Goal: Task Accomplishment & Management: Manage account settings

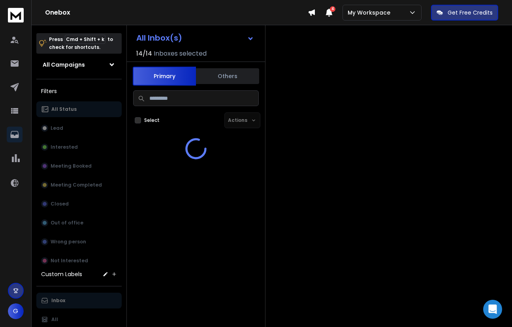
click at [180, 79] on button "Primary" at bounding box center [164, 76] width 63 height 19
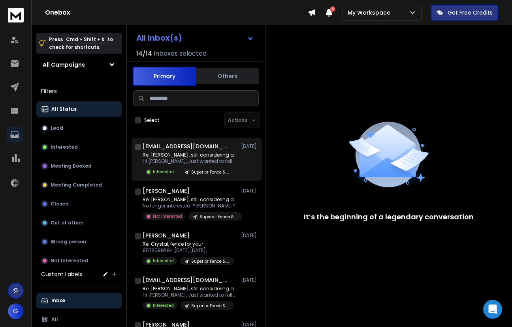
click at [195, 152] on p "Re: [PERSON_NAME], still considering a" at bounding box center [190, 155] width 95 height 6
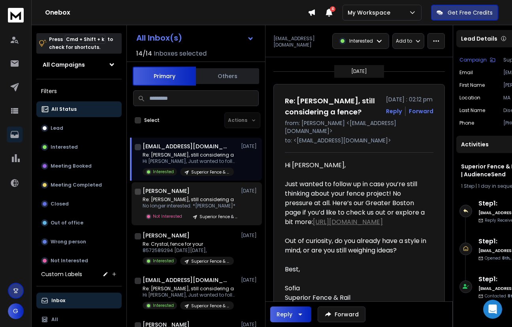
click at [210, 205] on p "No longer interested. *[PERSON_NAME]*" at bounding box center [190, 206] width 95 height 6
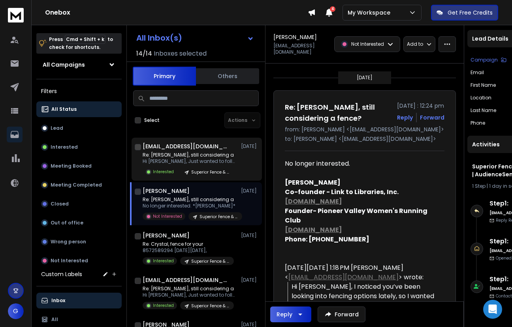
click at [173, 151] on div "[EMAIL_ADDRESS][DOMAIN_NAME] [DATE] Re: [PERSON_NAME], still considering a Hi […" at bounding box center [201, 160] width 116 height 34
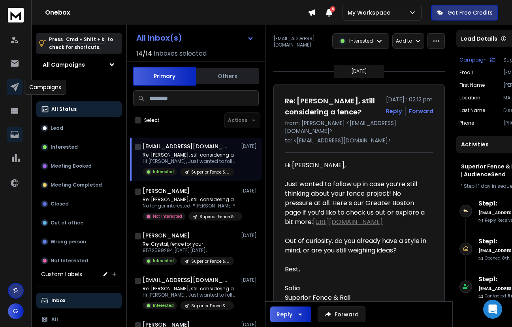
click at [21, 90] on link at bounding box center [15, 87] width 16 height 16
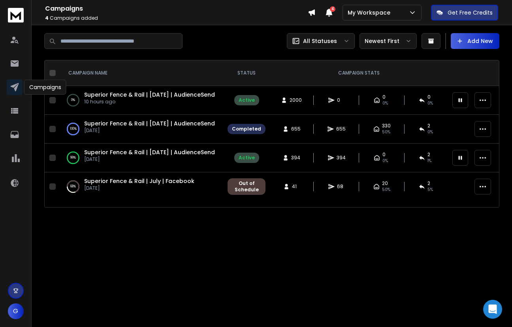
click at [165, 101] on p "10 hours ago" at bounding box center [149, 102] width 131 height 6
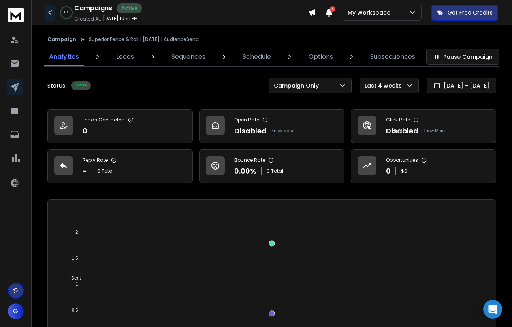
click at [47, 11] on icon at bounding box center [50, 12] width 7 height 7
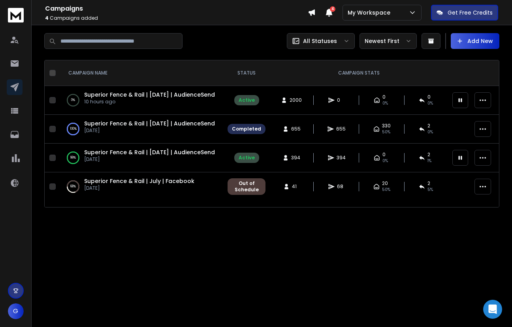
click at [103, 103] on p "10 hours ago" at bounding box center [149, 102] width 131 height 6
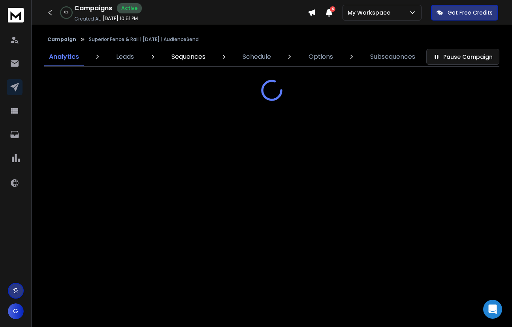
click at [186, 58] on p "Sequences" at bounding box center [188, 56] width 34 height 9
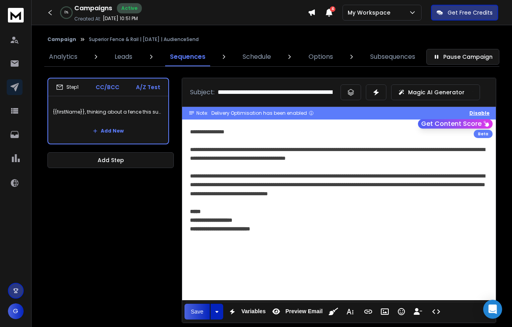
click at [215, 210] on div "*****" at bounding box center [339, 211] width 298 height 9
click at [14, 65] on icon at bounding box center [15, 63] width 8 height 6
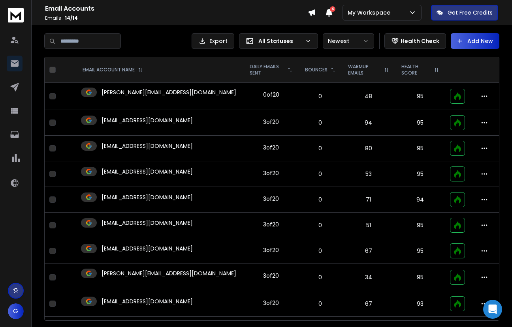
click at [152, 96] on p "[PERSON_NAME][EMAIL_ADDRESS][DOMAIN_NAME]" at bounding box center [169, 92] width 135 height 8
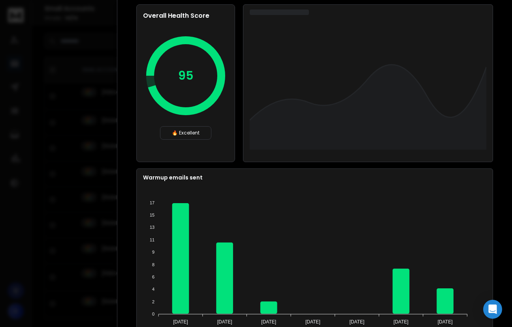
scroll to position [70, 0]
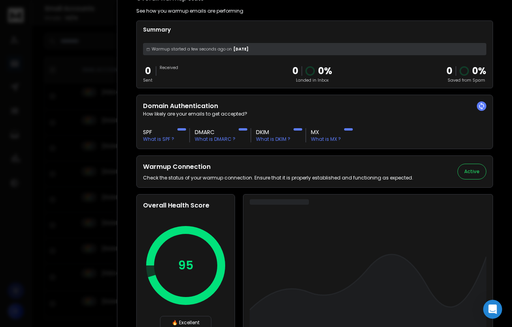
click at [57, 88] on div at bounding box center [256, 163] width 512 height 327
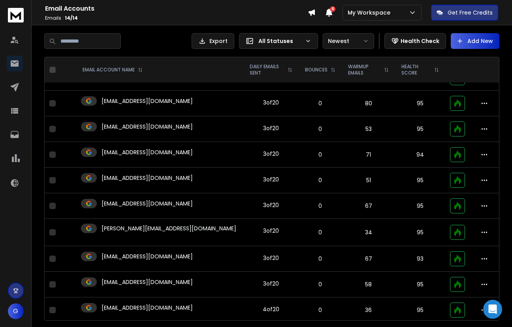
scroll to position [128, 0]
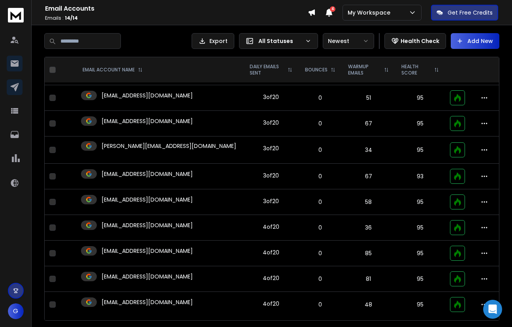
click at [17, 88] on icon at bounding box center [14, 87] width 9 height 9
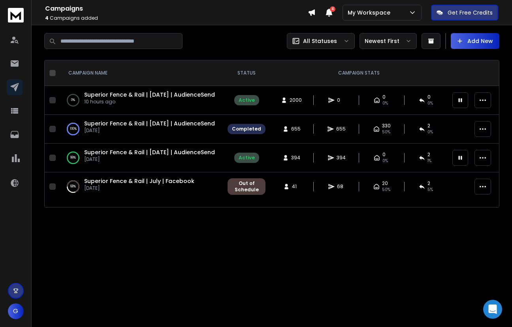
click at [151, 107] on div "Superior Fence & Rail | [DATE] | AudienceSend 10 hours ago" at bounding box center [149, 100] width 131 height 19
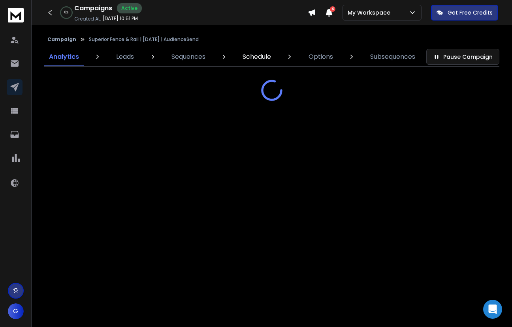
click at [268, 62] on link "Schedule" at bounding box center [257, 56] width 38 height 19
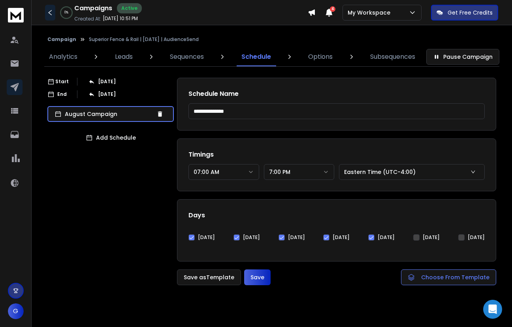
click at [48, 10] on icon at bounding box center [50, 12] width 7 height 7
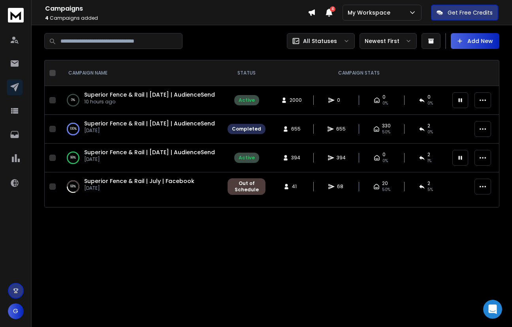
click at [13, 143] on div at bounding box center [16, 136] width 18 height 19
click at [13, 139] on link at bounding box center [15, 135] width 16 height 16
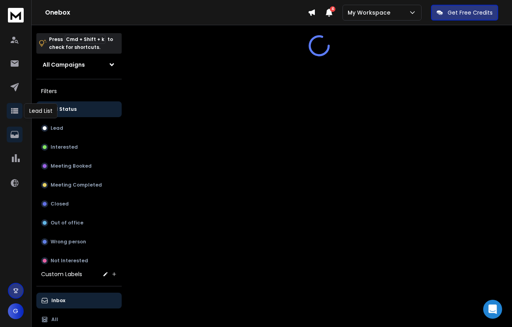
click at [14, 113] on icon at bounding box center [14, 111] width 7 height 6
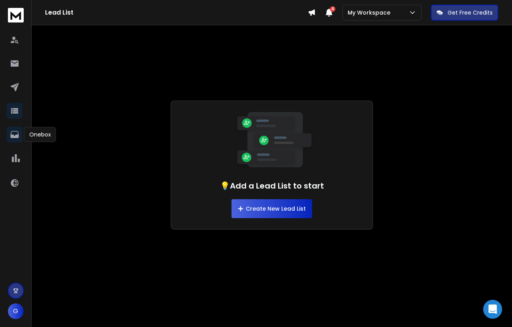
click at [15, 132] on icon at bounding box center [14, 134] width 9 height 9
